Goal: Navigation & Orientation: Understand site structure

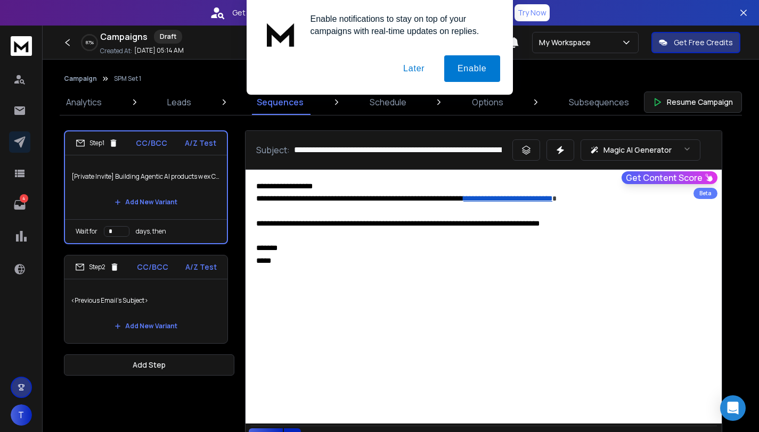
click at [406, 68] on button "Later" at bounding box center [414, 68] width 48 height 27
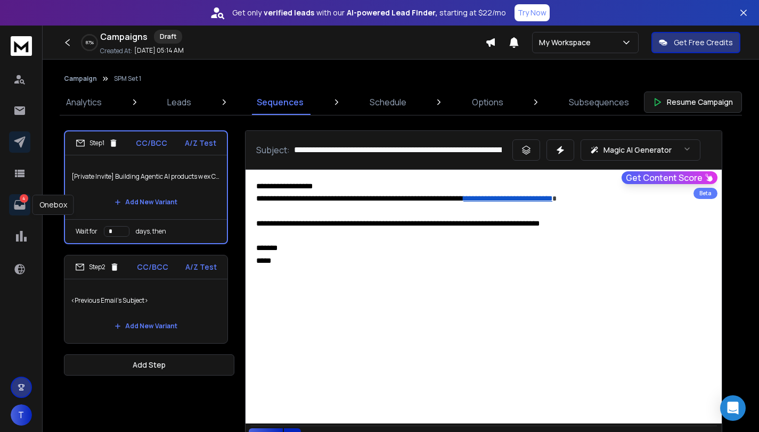
click at [15, 204] on icon at bounding box center [19, 205] width 13 height 13
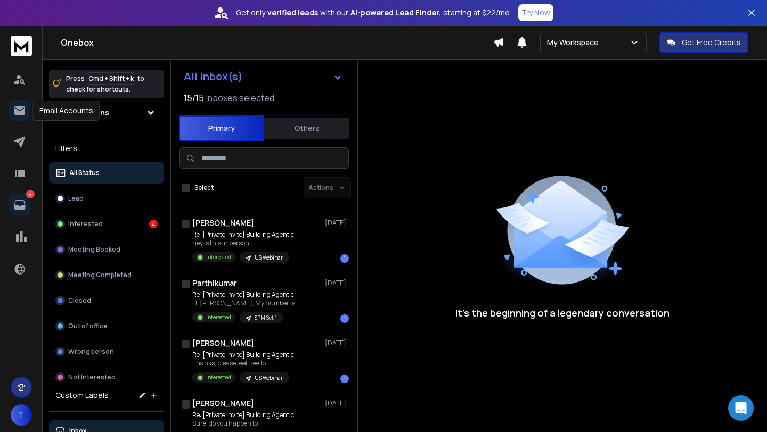
click at [14, 111] on icon at bounding box center [19, 110] width 11 height 9
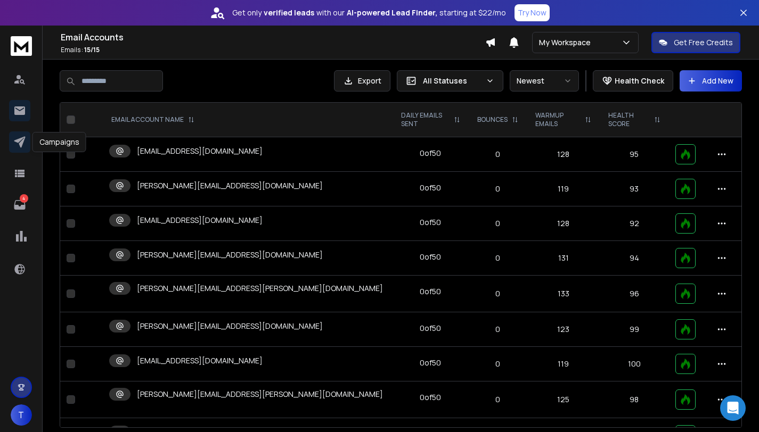
click at [19, 137] on icon at bounding box center [19, 142] width 13 height 13
